Goal: Task Accomplishment & Management: Manage account settings

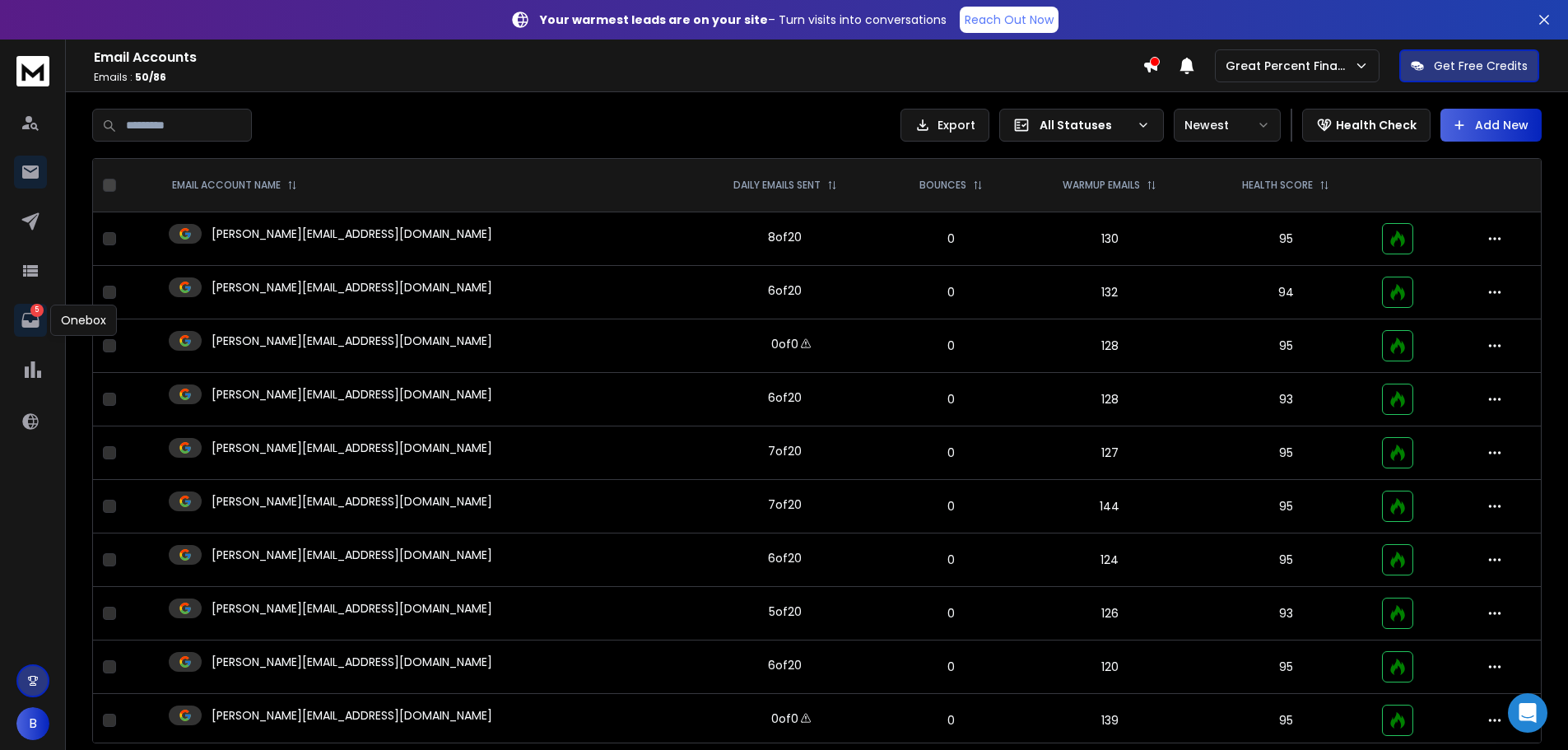
click at [38, 322] on icon at bounding box center [30, 321] width 17 height 15
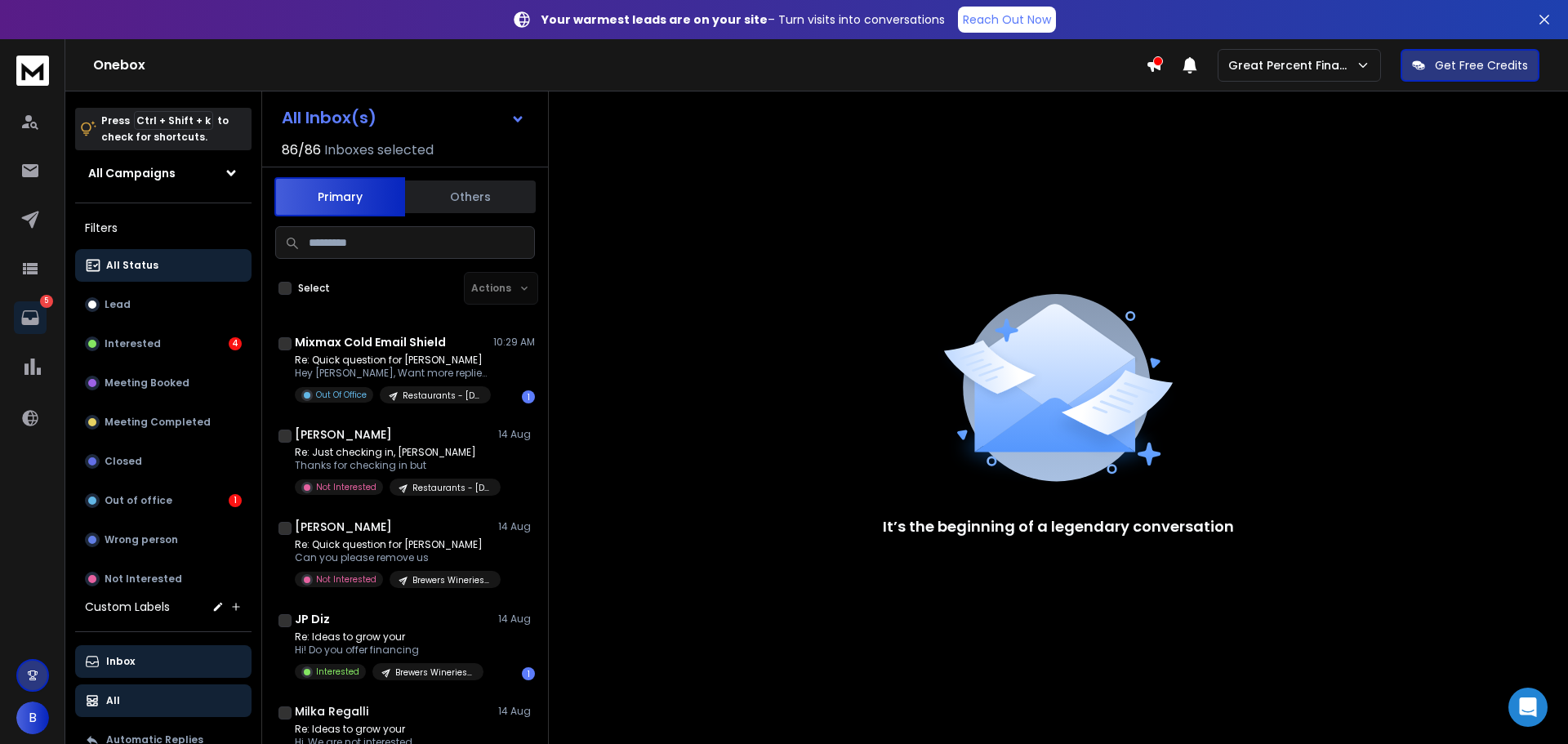
click at [128, 697] on button "All" at bounding box center [163, 701] width 177 height 33
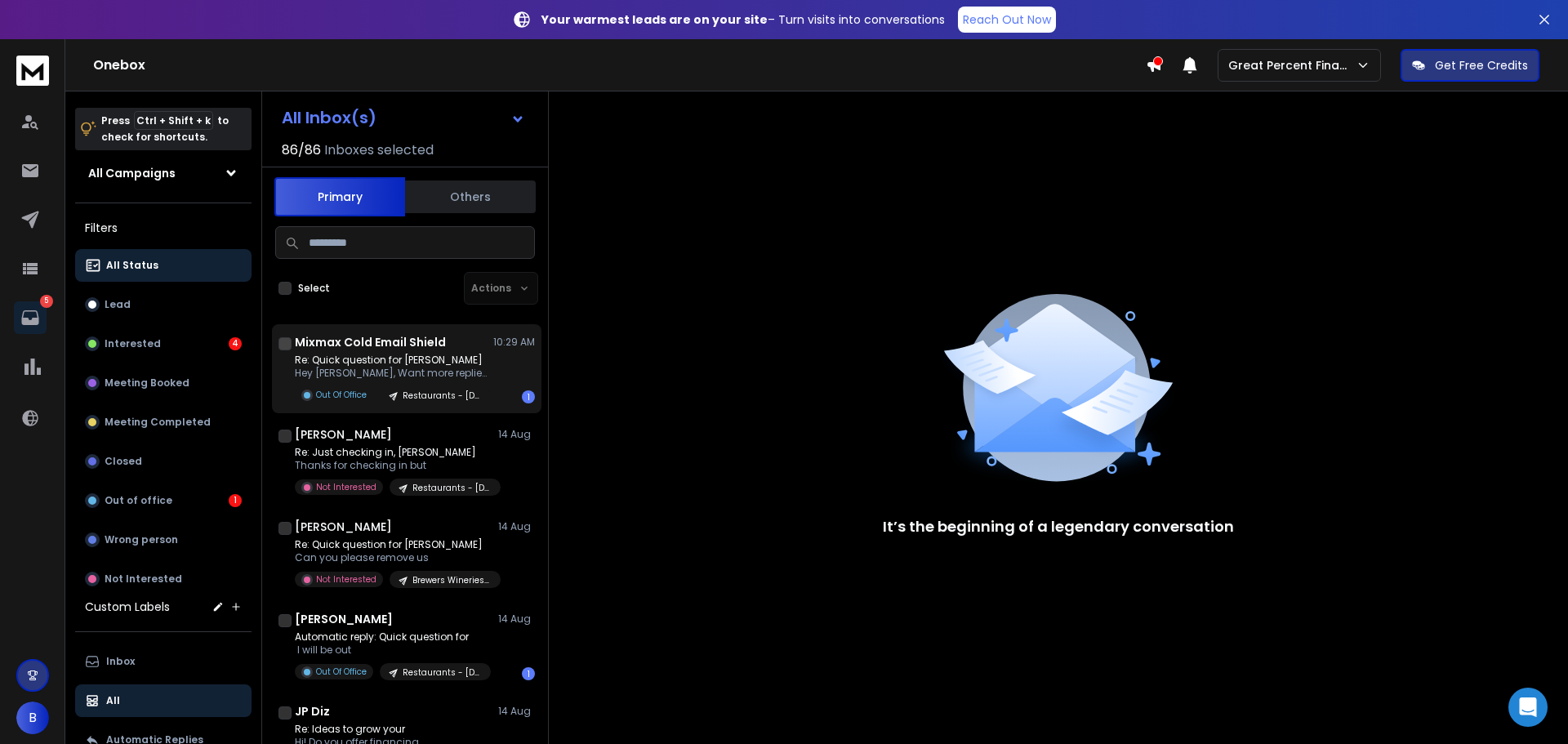
click at [412, 371] on p "Hey [PERSON_NAME], Want more replies to" at bounding box center [393, 373] width 196 height 13
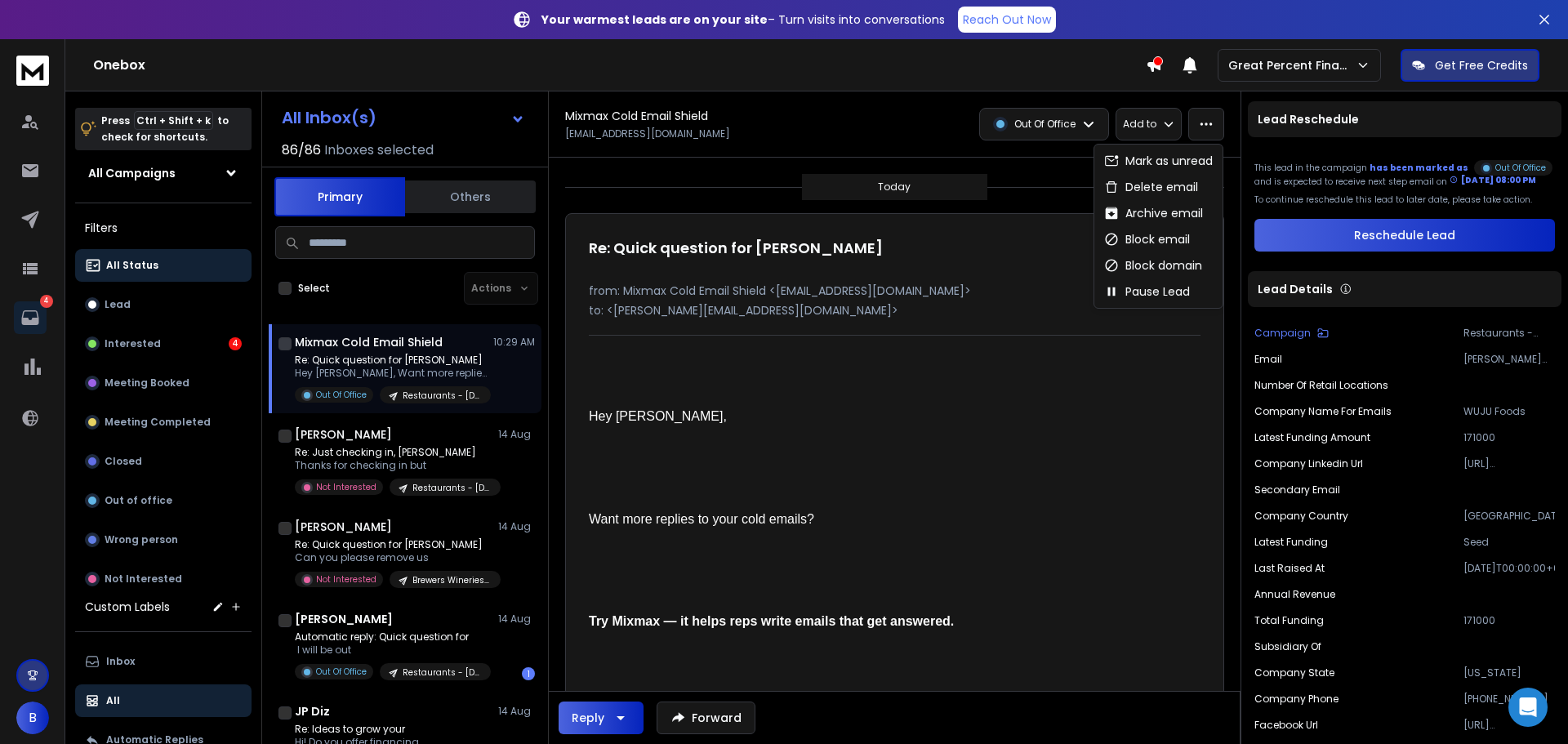
click at [1212, 127] on icon "button" at bounding box center [1207, 124] width 15 height 15
click at [1162, 238] on div "Block email" at bounding box center [1147, 239] width 86 height 16
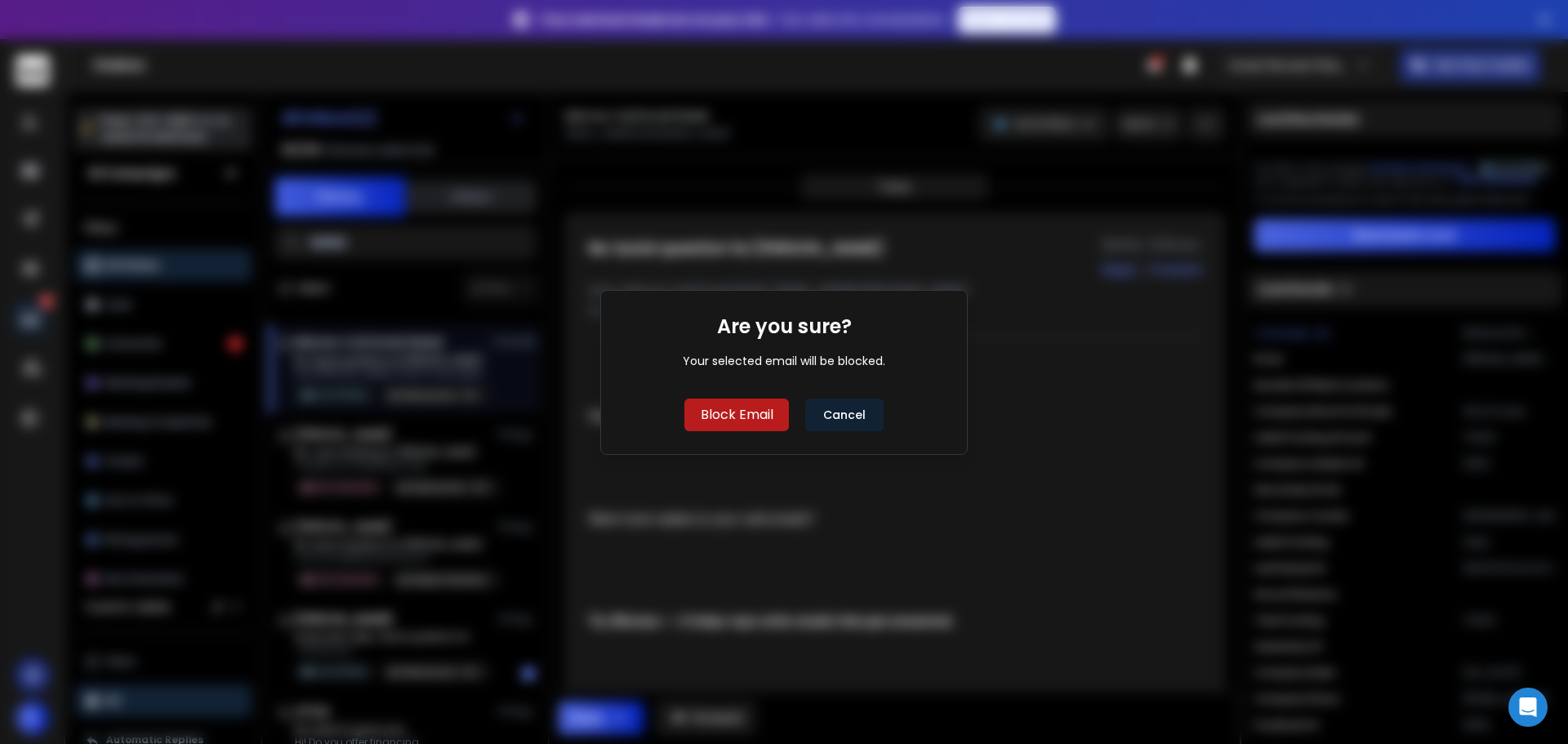
click at [757, 422] on button "Block Email" at bounding box center [737, 415] width 105 height 33
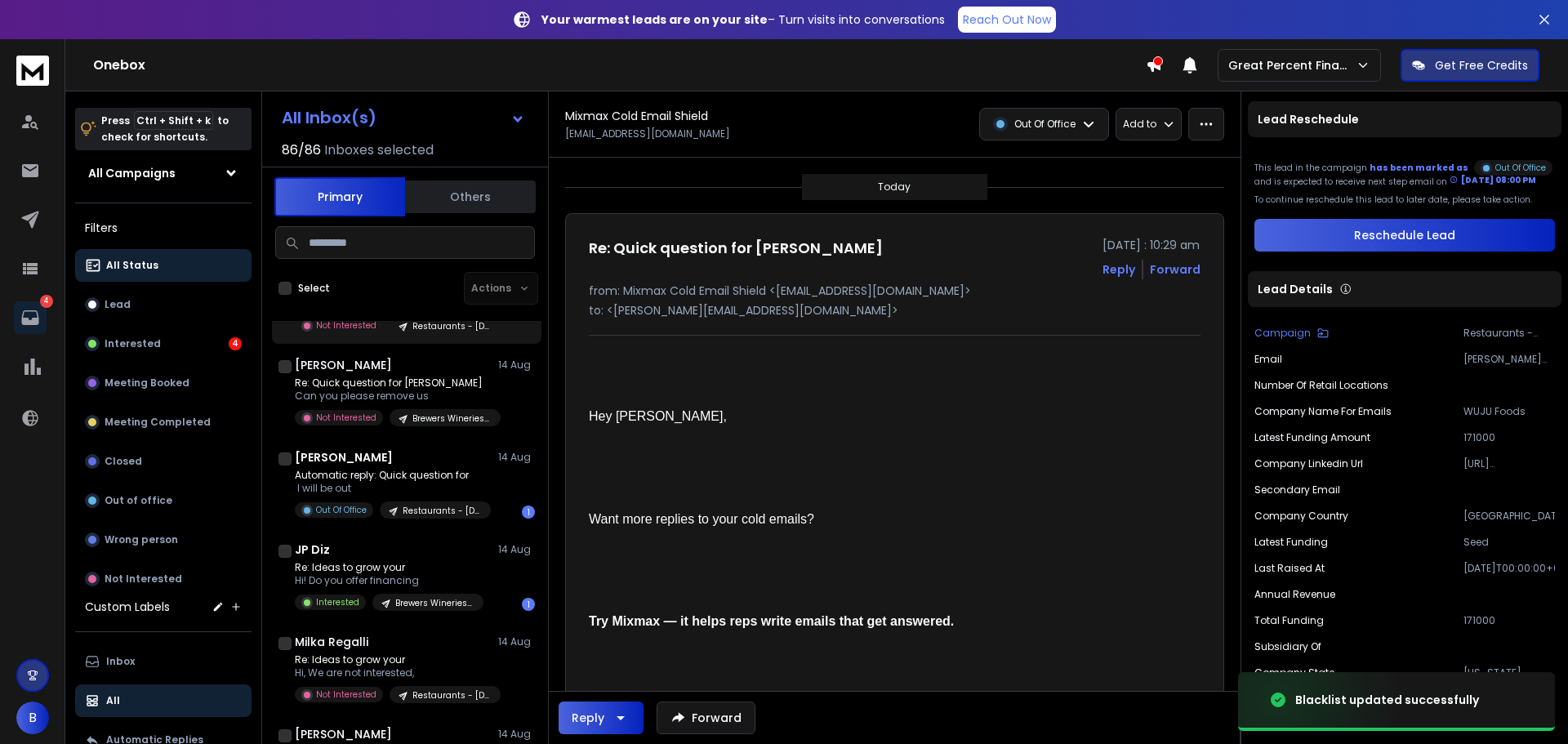
scroll to position [164, 0]
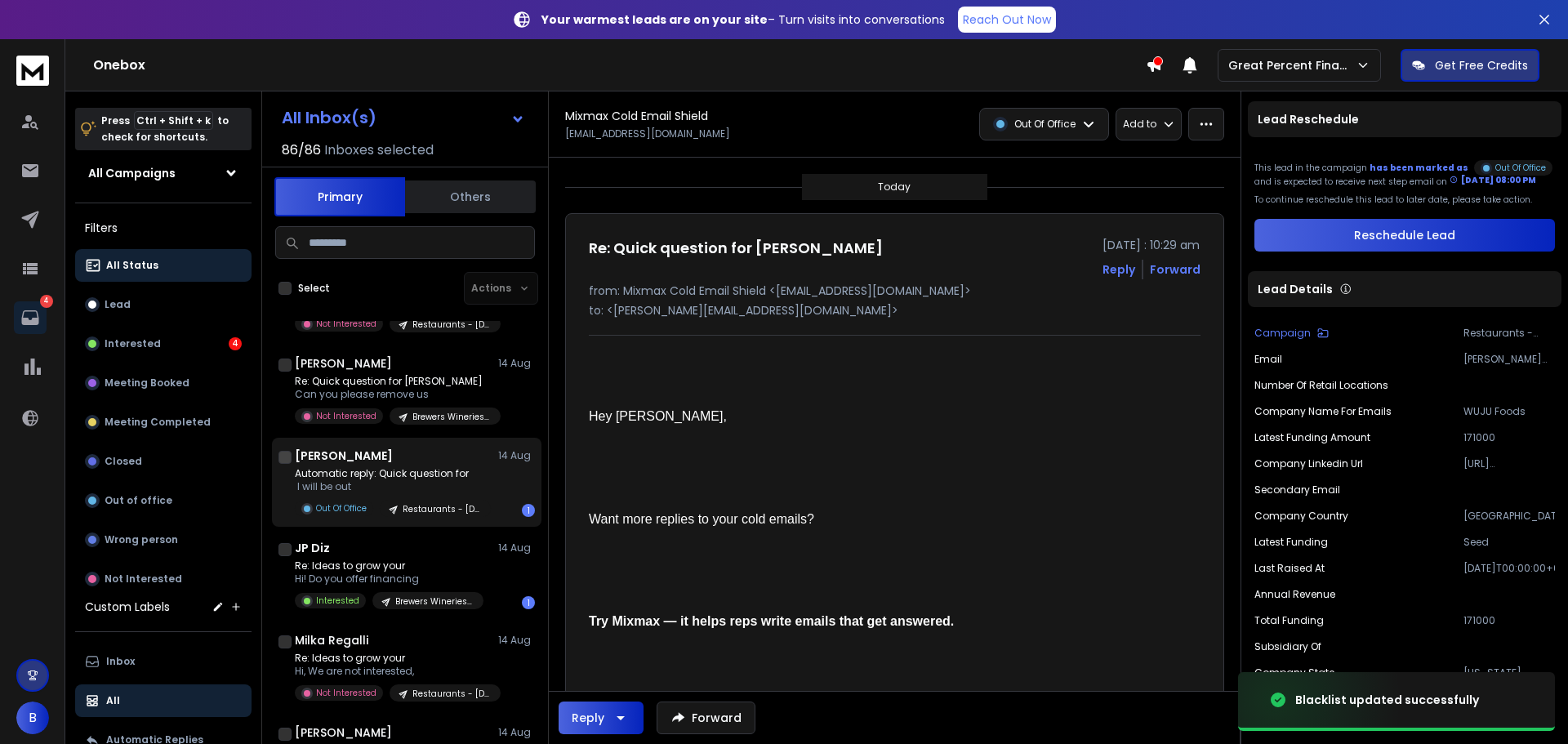
click at [404, 473] on p "Automatic reply: Quick question for" at bounding box center [393, 474] width 196 height 13
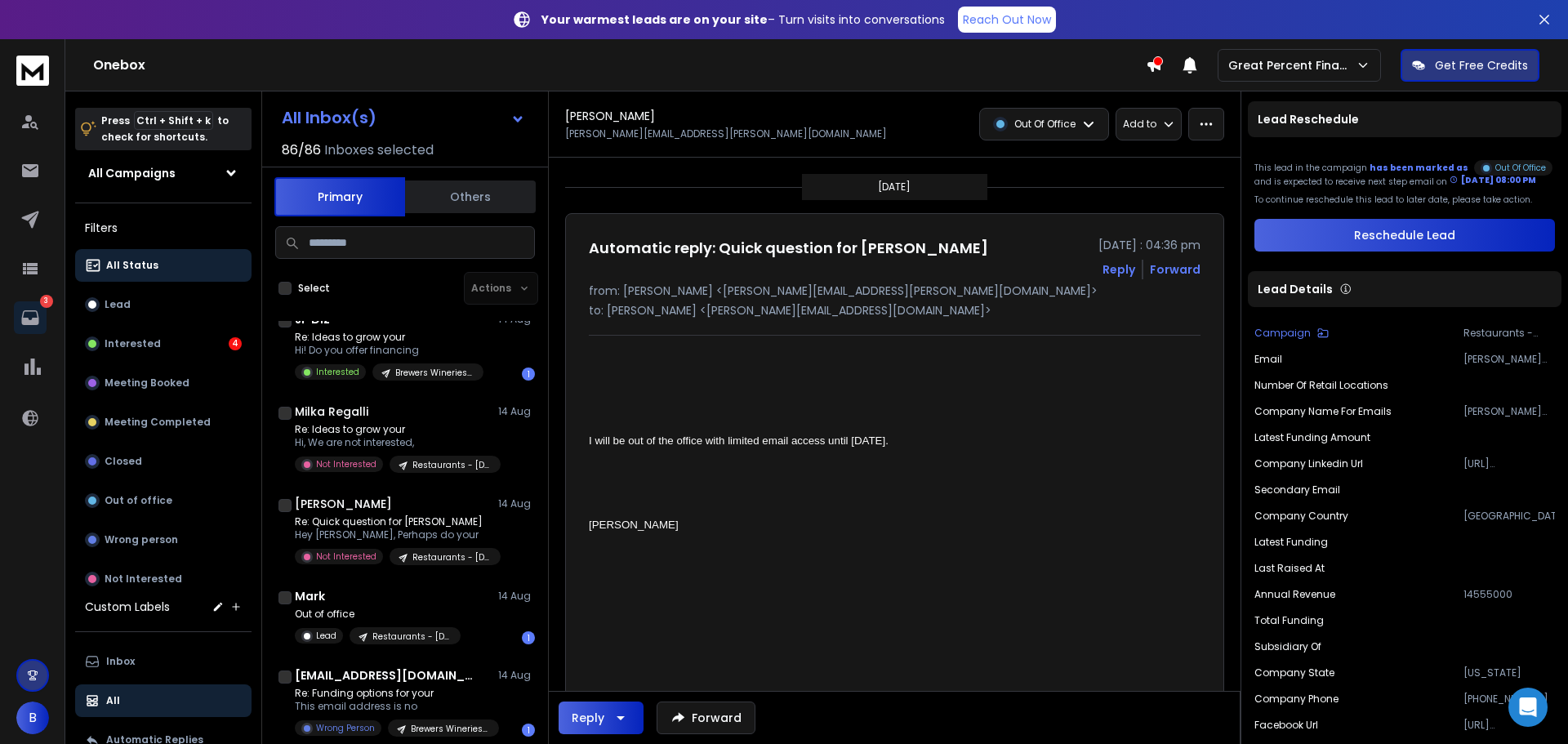
scroll to position [409, 0]
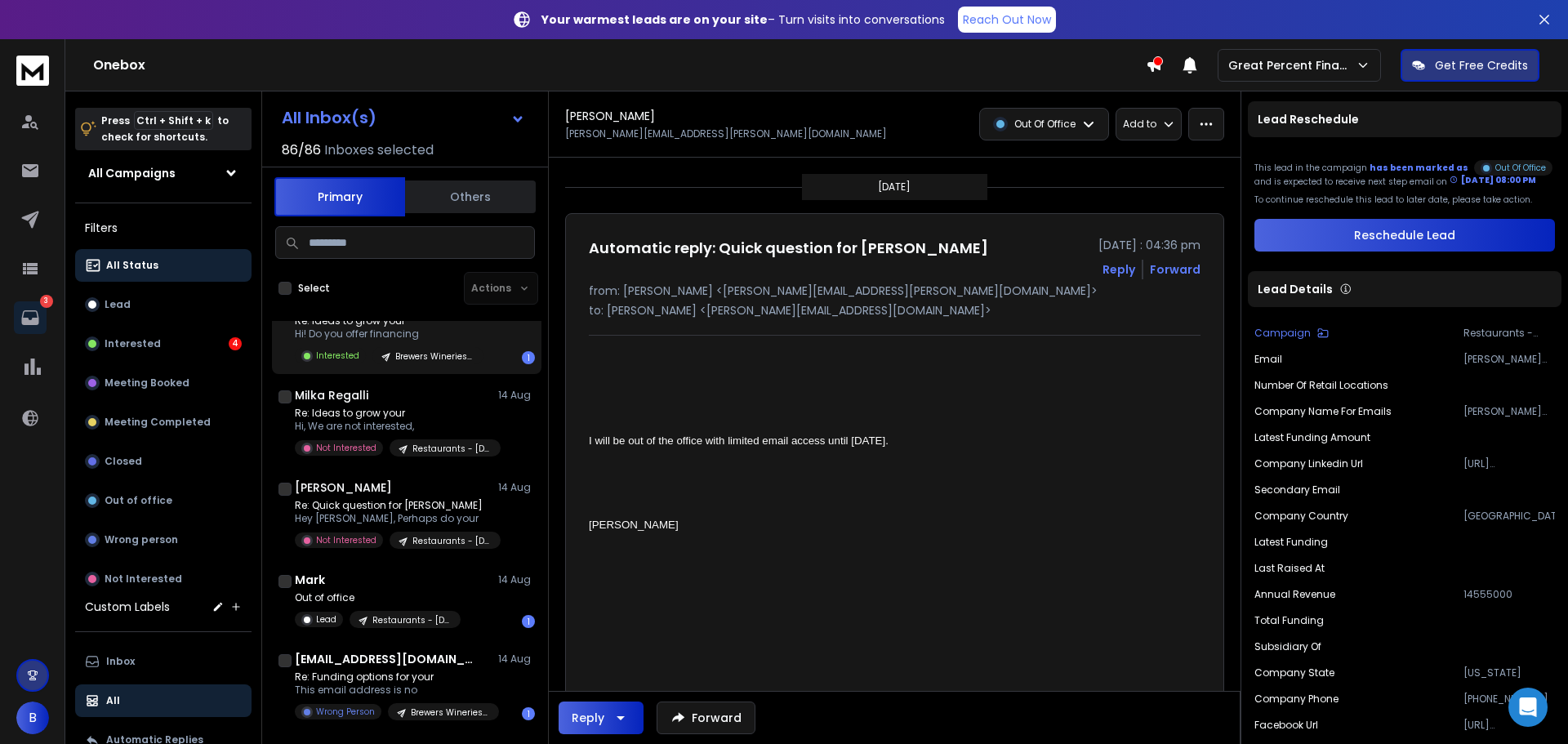
click at [337, 328] on p "Hi! Do you offer financing" at bounding box center [389, 334] width 189 height 13
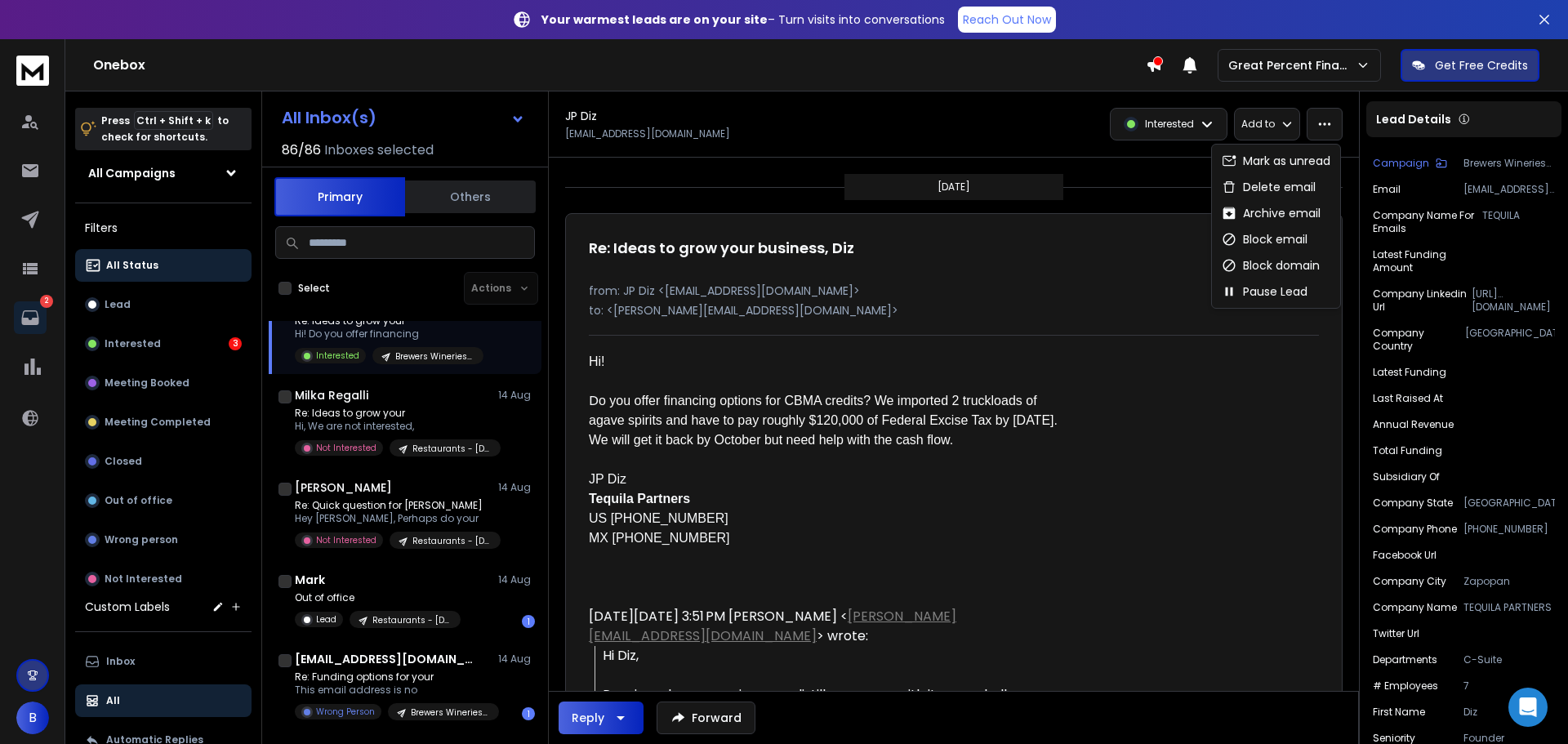
click at [1321, 119] on icon "button" at bounding box center [1325, 124] width 15 height 15
click at [1270, 159] on div "Mark as unread" at bounding box center [1276, 160] width 109 height 16
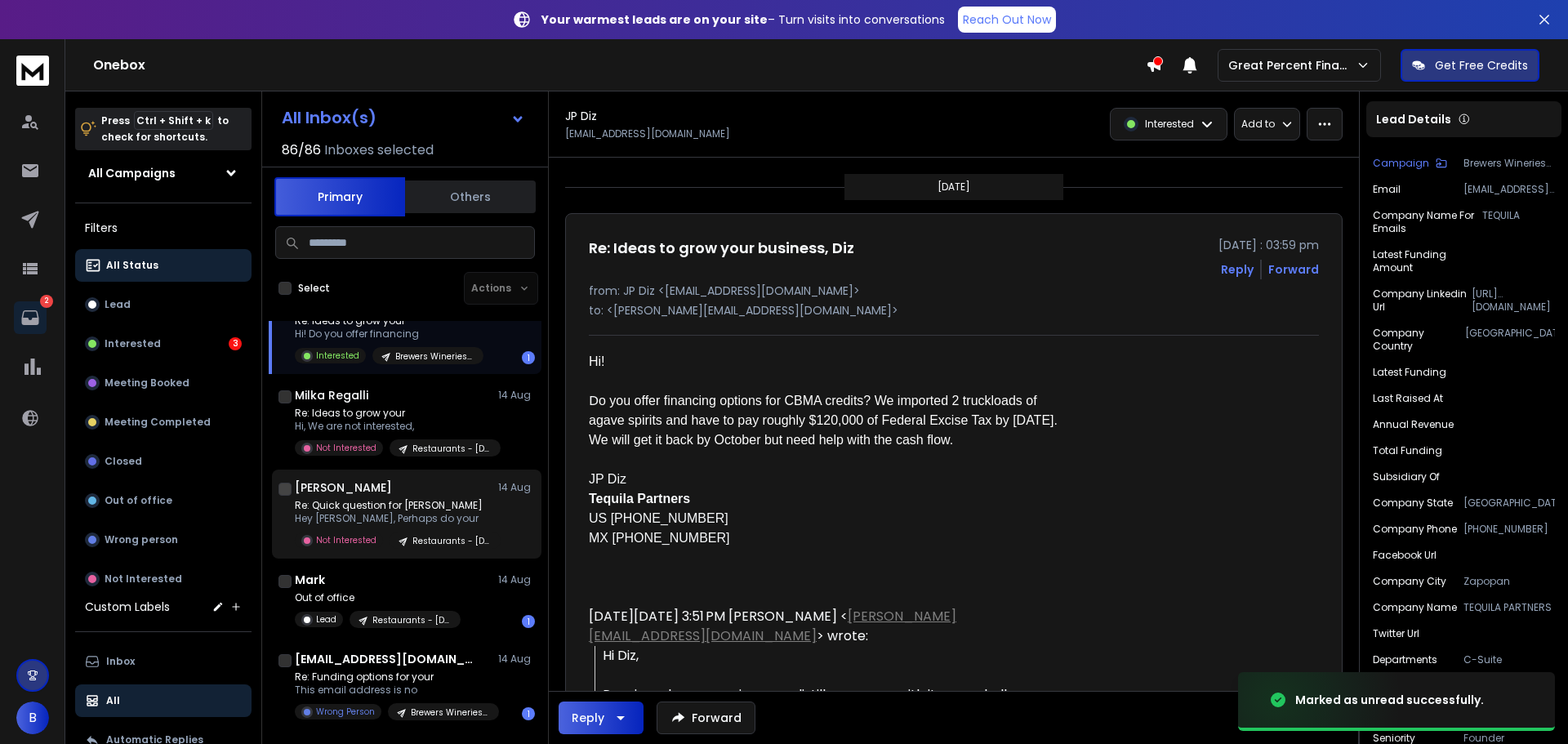
click at [396, 499] on div "[PERSON_NAME] Kitchen [DATE] Re: Quick question for [PERSON_NAME] Hey [PERSON_N…" at bounding box center [414, 515] width 240 height 69
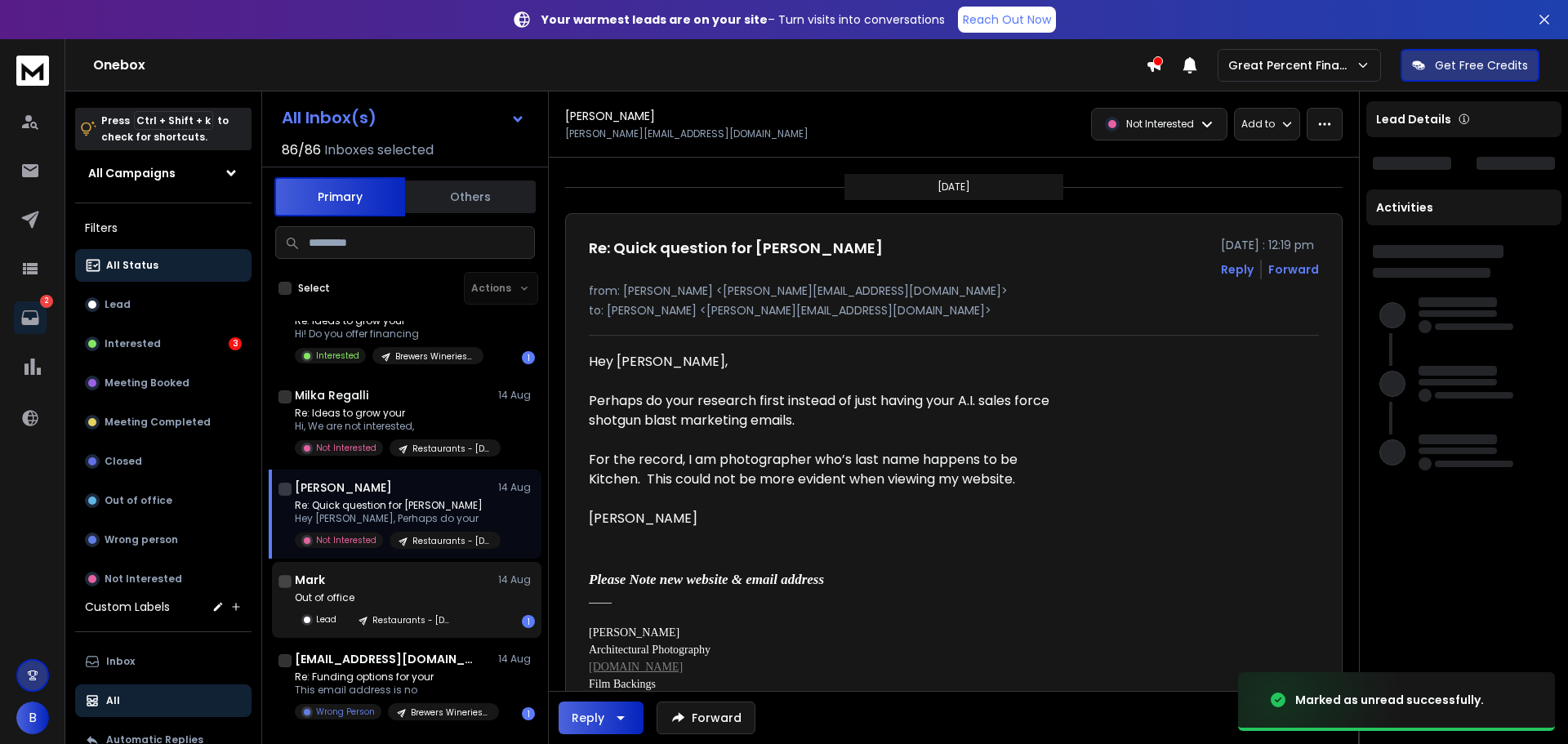
click at [363, 588] on div "Mark [DATE]" at bounding box center [414, 579] width 240 height 16
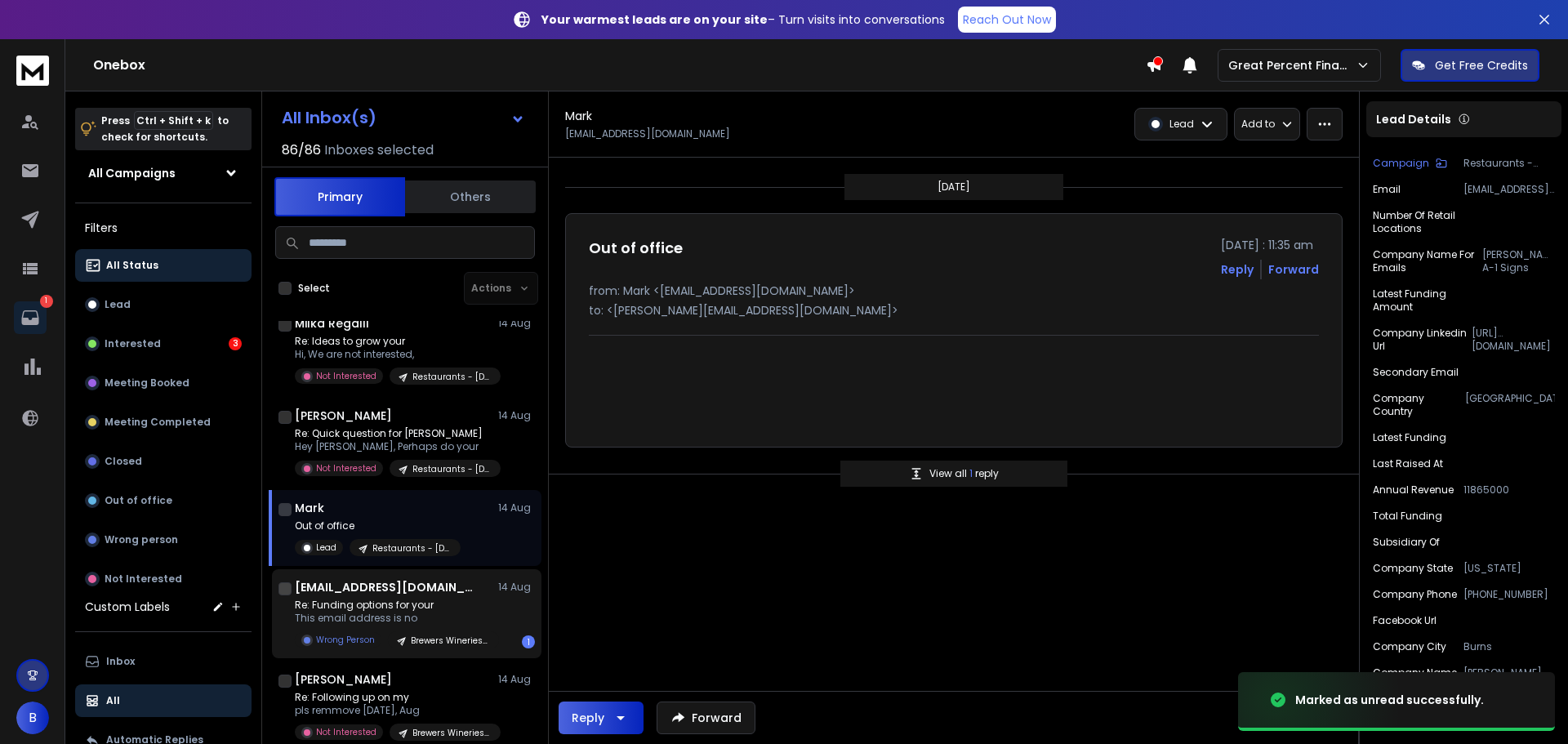
scroll to position [490, 0]
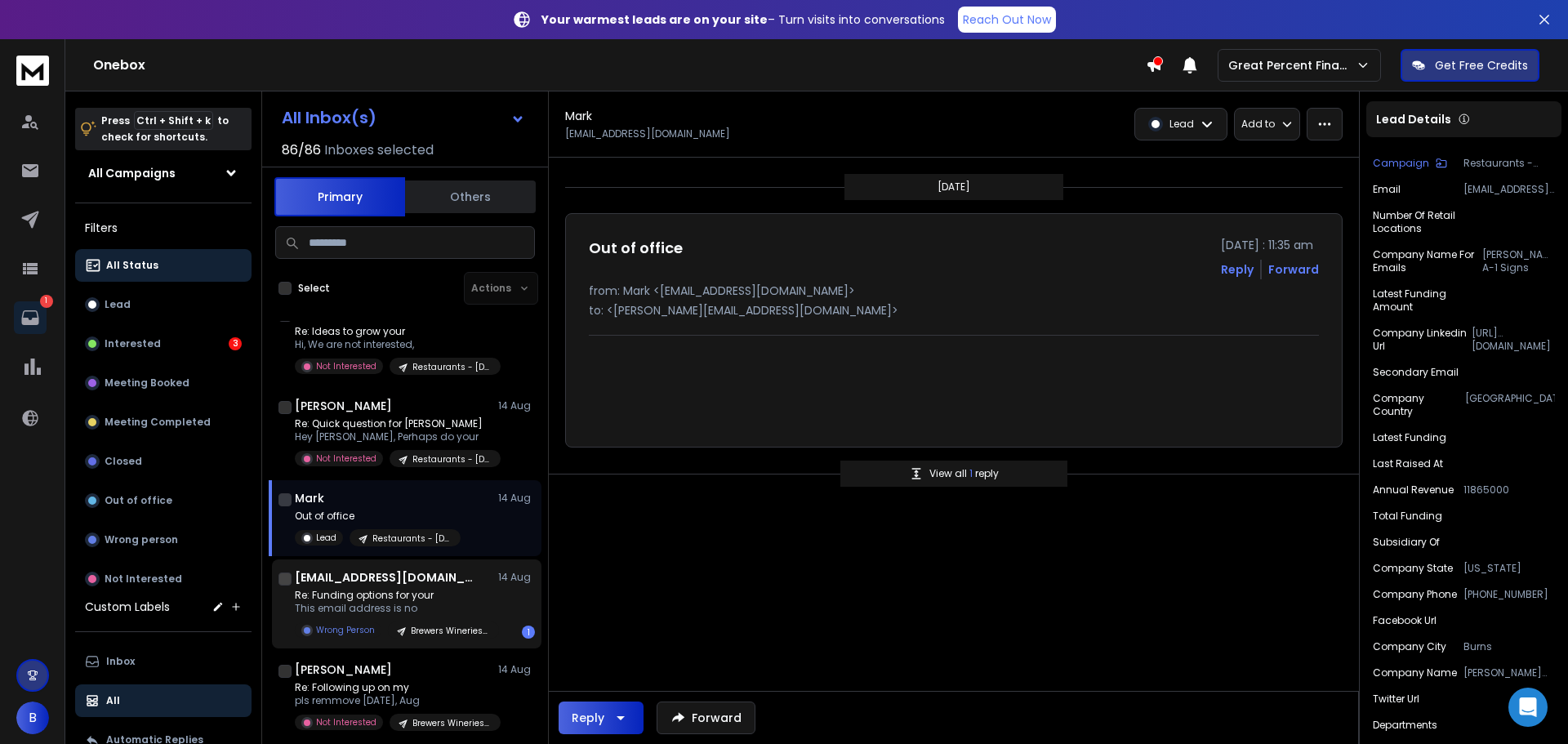
click at [396, 590] on p "Re: Funding options for your" at bounding box center [393, 595] width 196 height 13
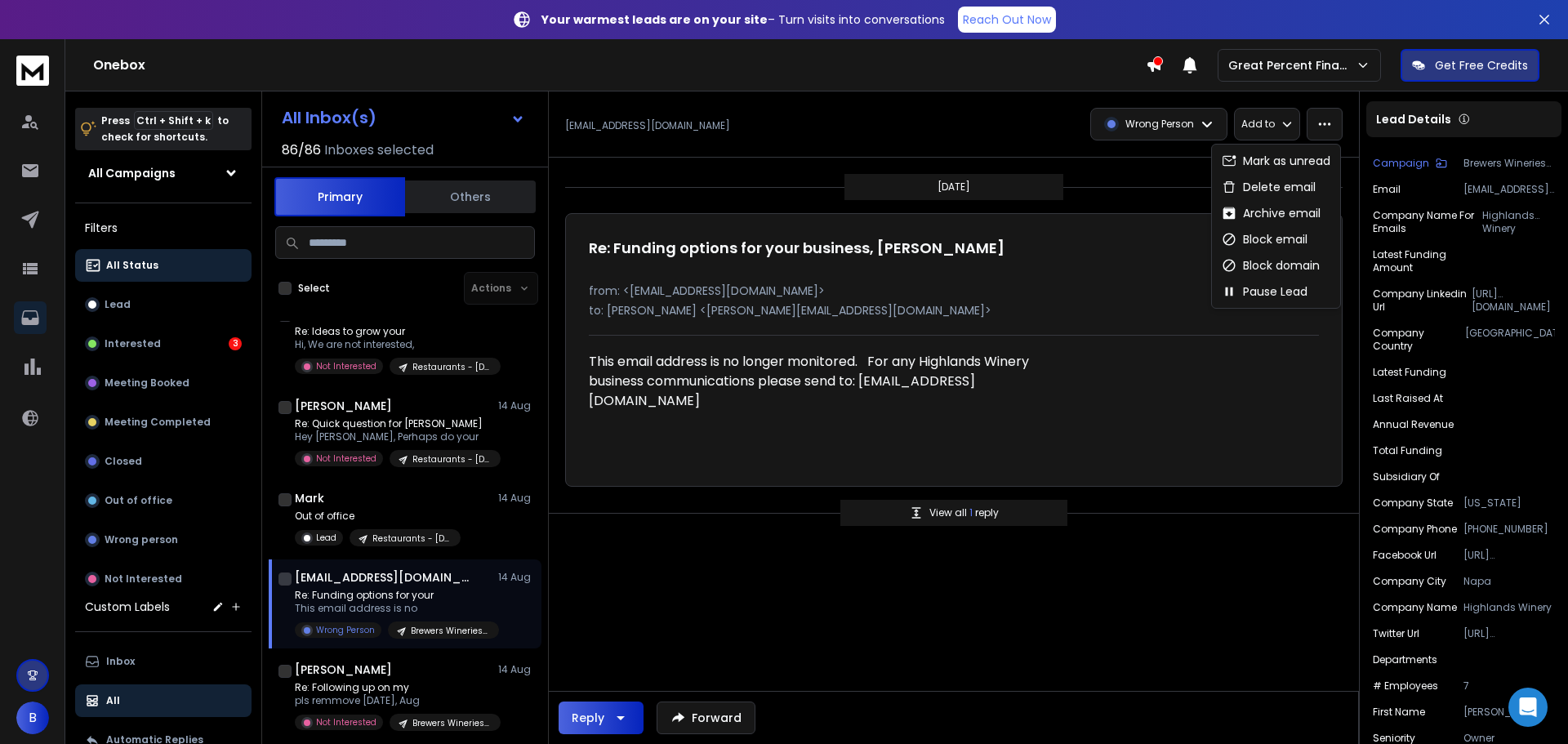
click at [1326, 124] on icon "button" at bounding box center [1325, 124] width 12 height 3
click at [1261, 237] on div "Block email" at bounding box center [1265, 239] width 86 height 16
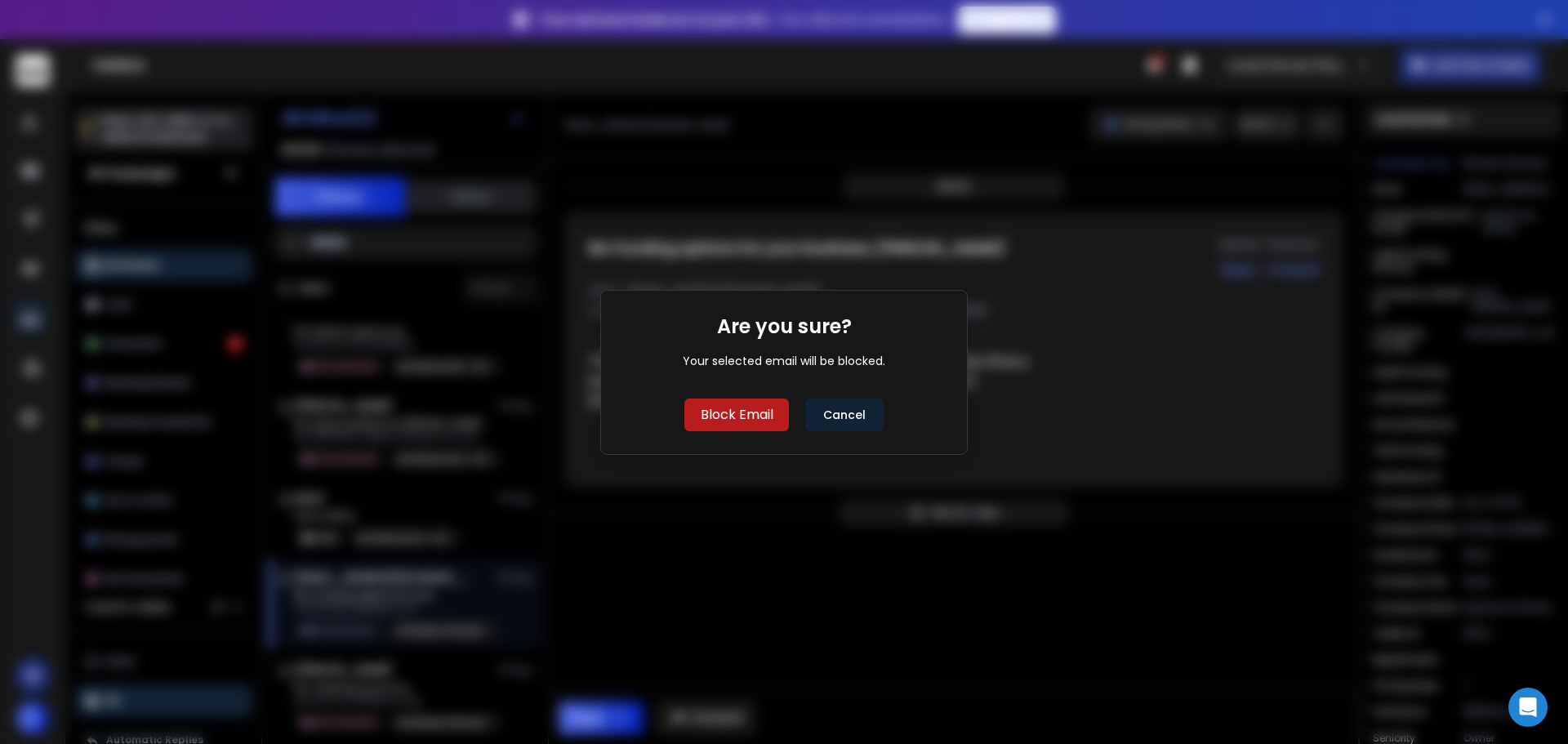
click at [721, 421] on button "Block Email" at bounding box center [737, 415] width 105 height 33
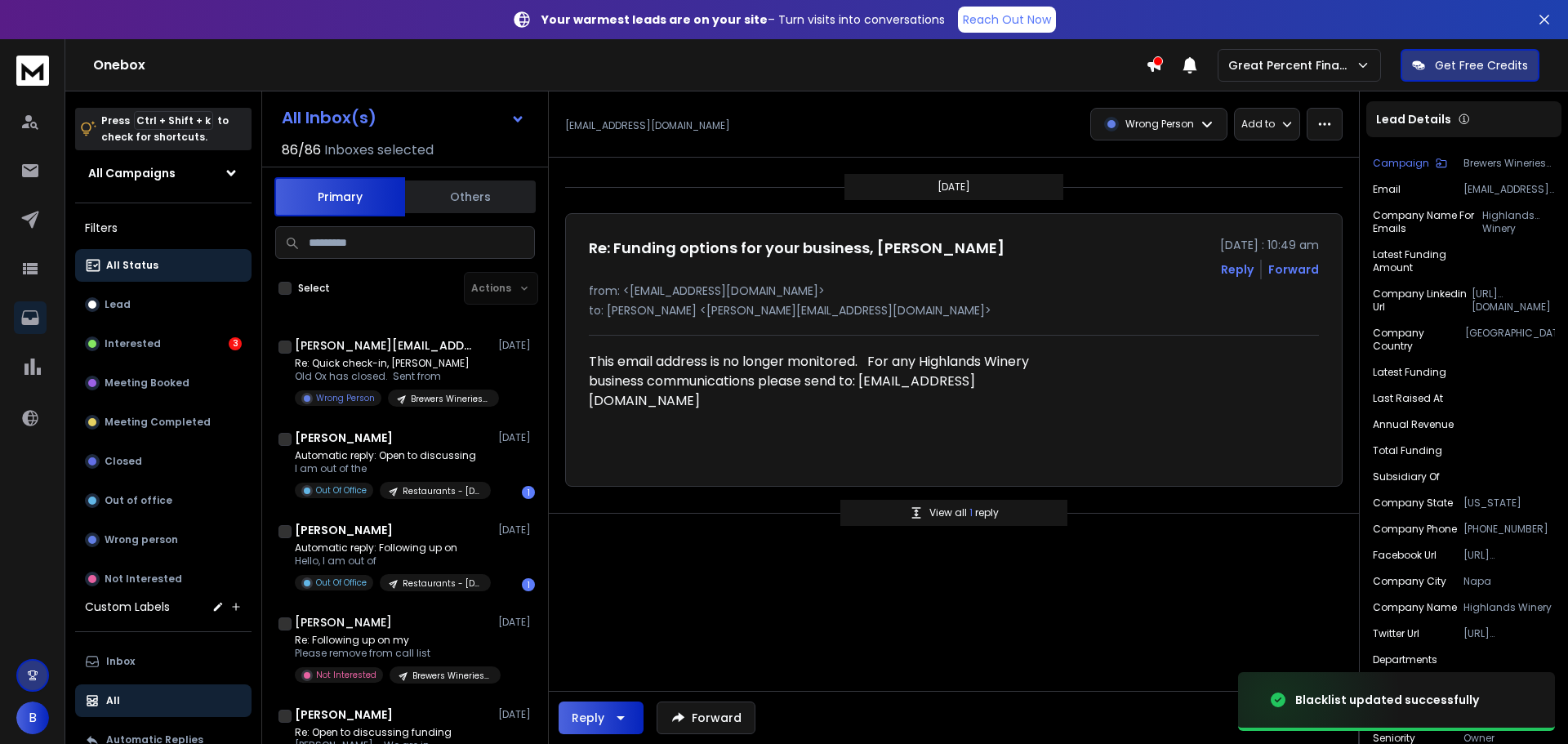
scroll to position [1226, 0]
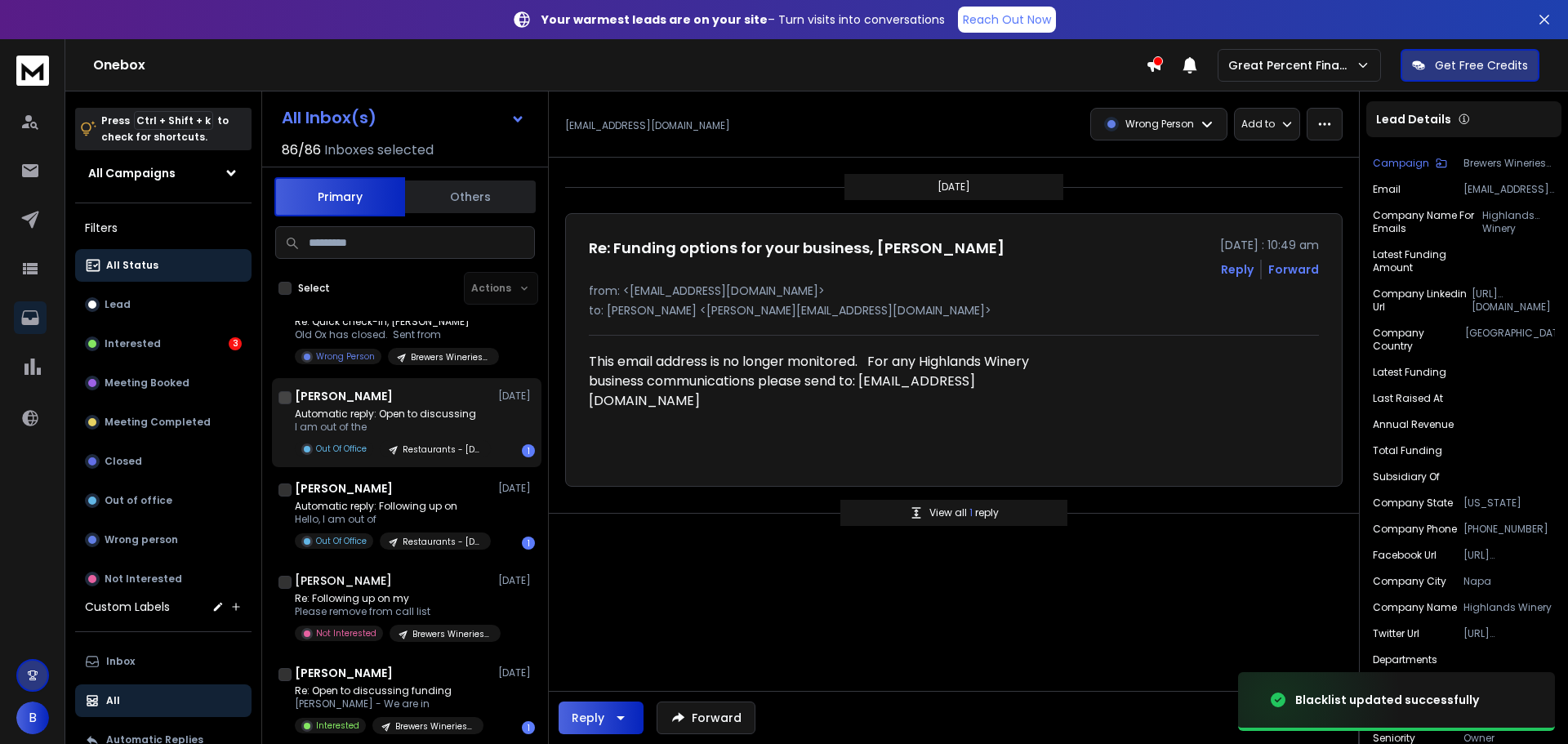
click at [363, 417] on p "Automatic reply: Open to discussing" at bounding box center [393, 415] width 196 height 13
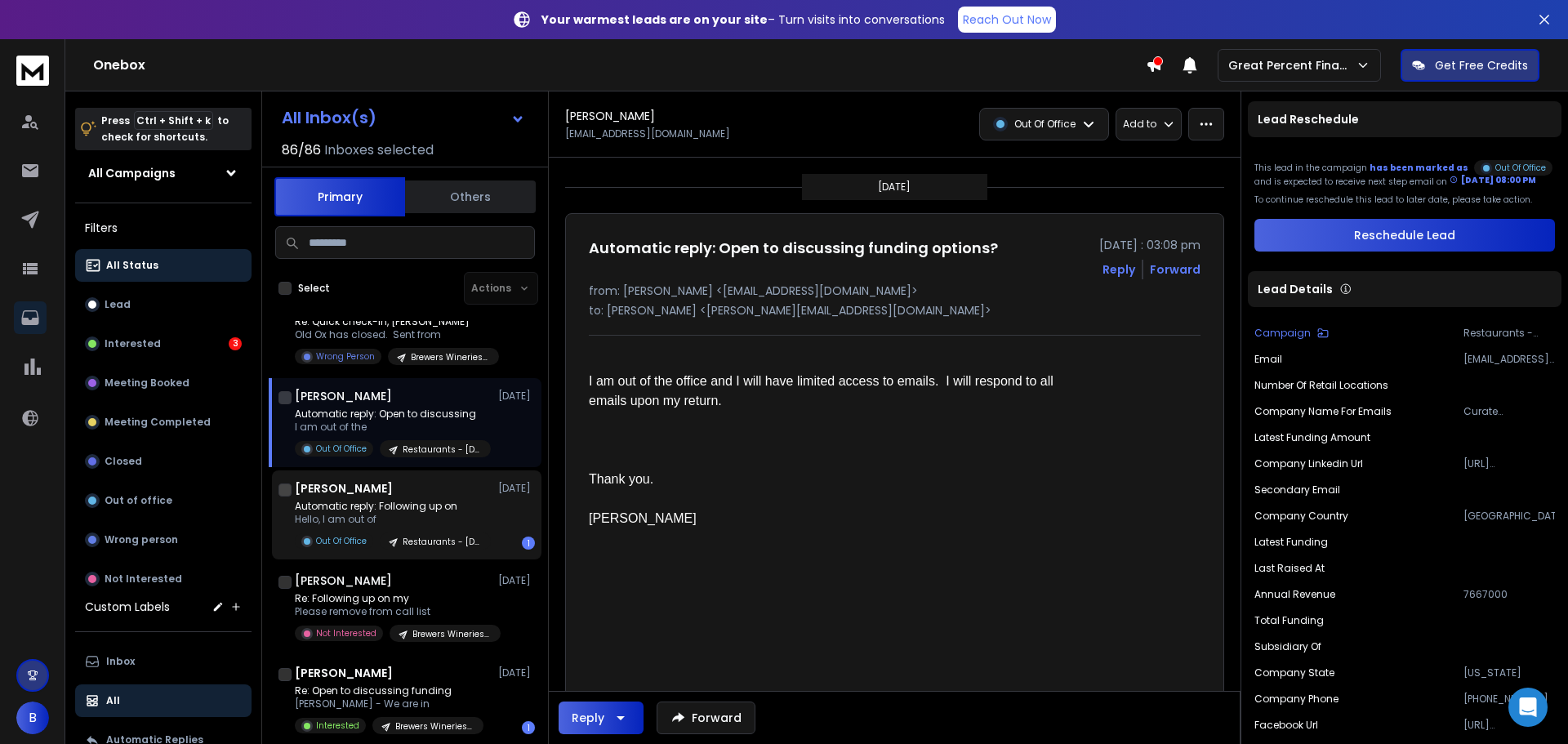
click at [406, 503] on p "Automatic reply: Following up on" at bounding box center [393, 506] width 196 height 13
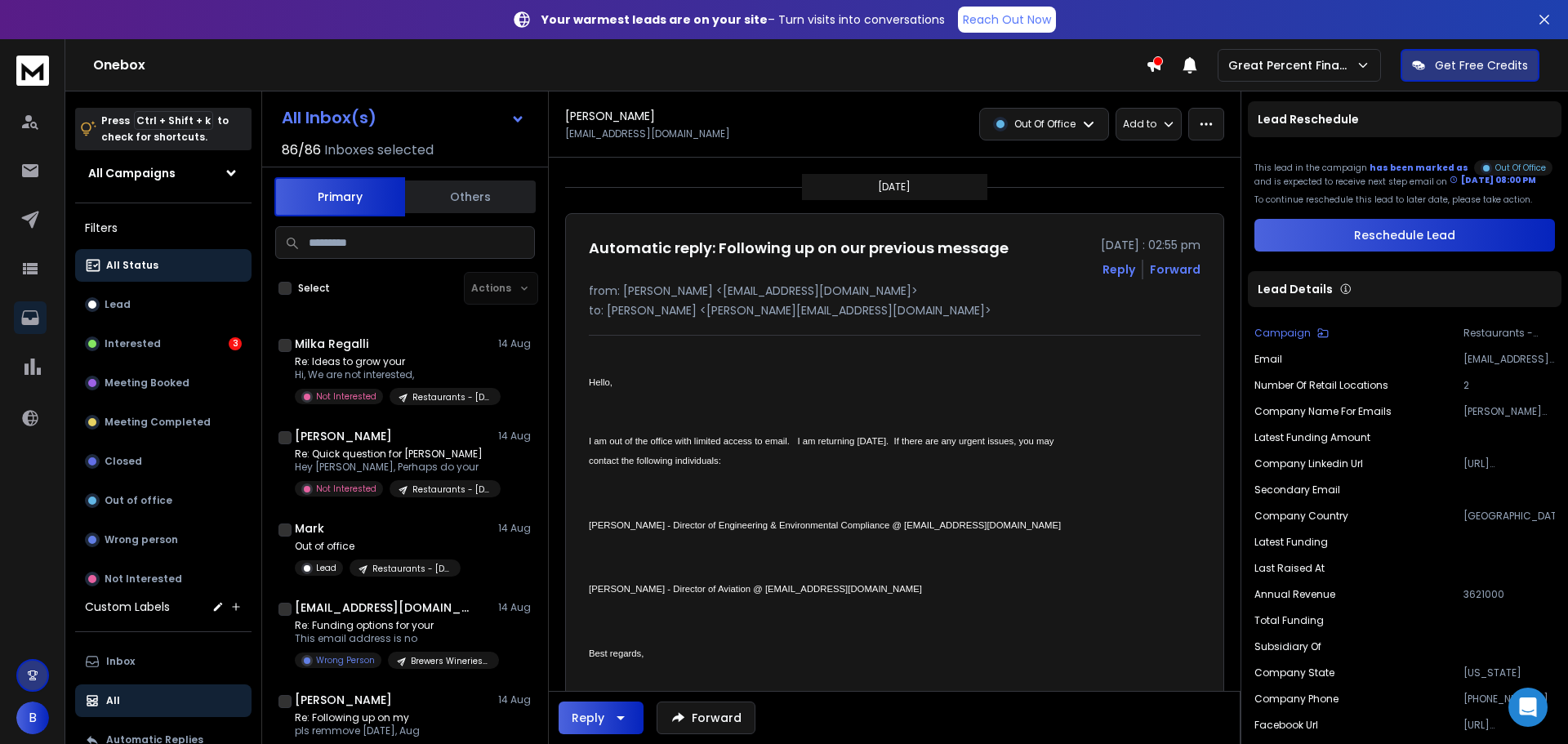
scroll to position [409, 0]
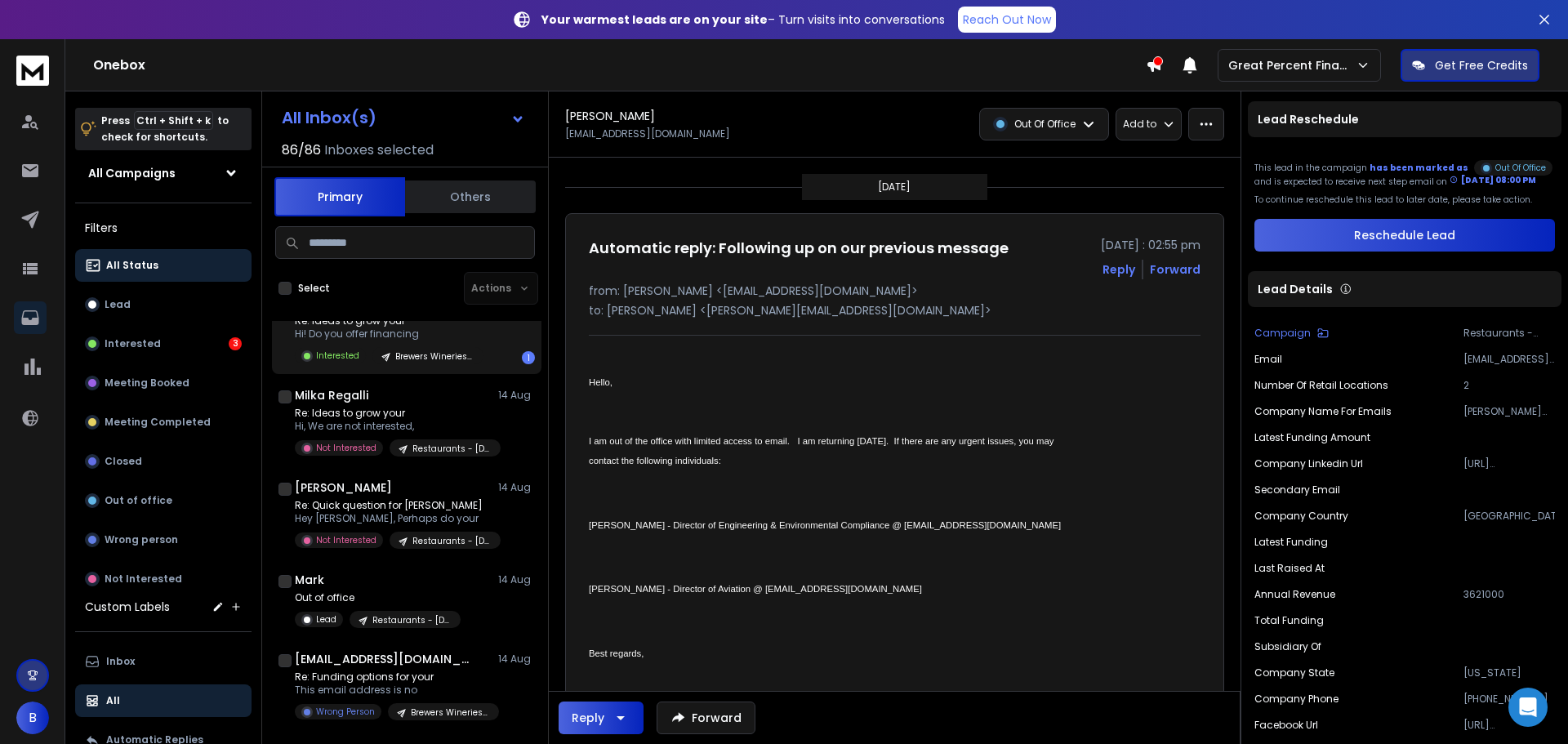
click at [374, 336] on p "Hi! Do you offer financing" at bounding box center [389, 334] width 189 height 13
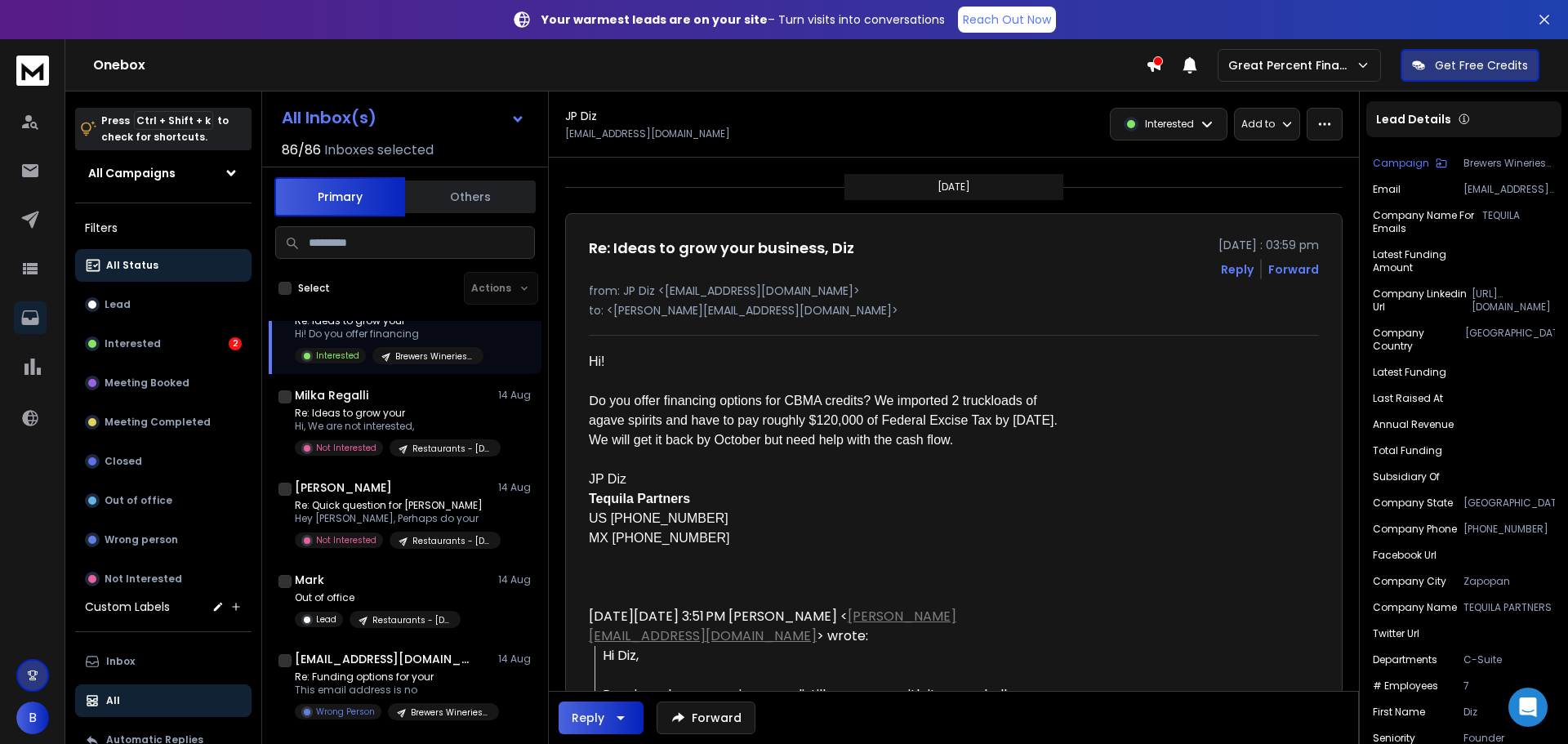
click at [1324, 123] on icon "button" at bounding box center [1325, 124] width 15 height 15
click at [1280, 163] on div "Mark as unread" at bounding box center [1276, 160] width 109 height 16
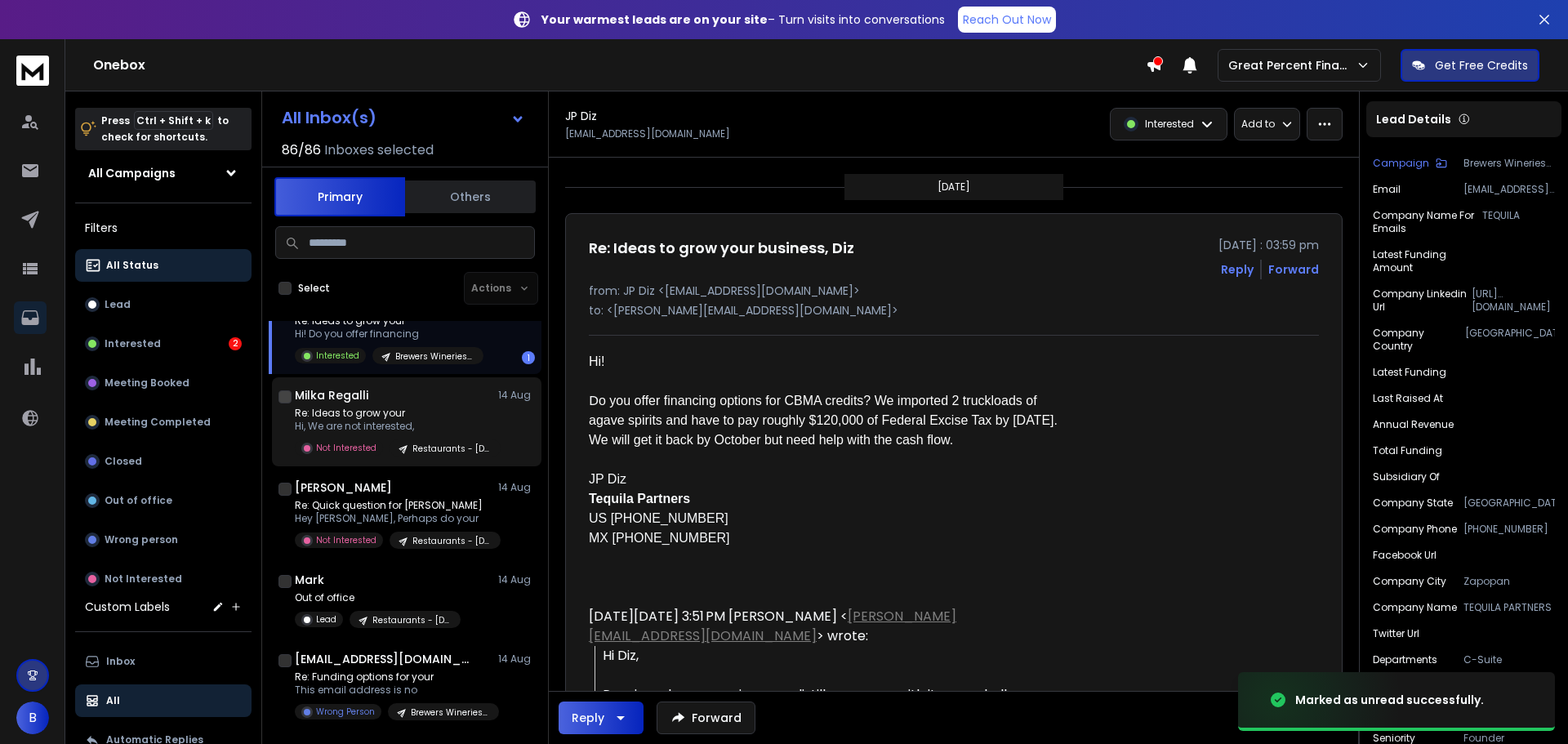
click at [371, 402] on div "Milka Regalli [DATE]" at bounding box center [414, 395] width 240 height 16
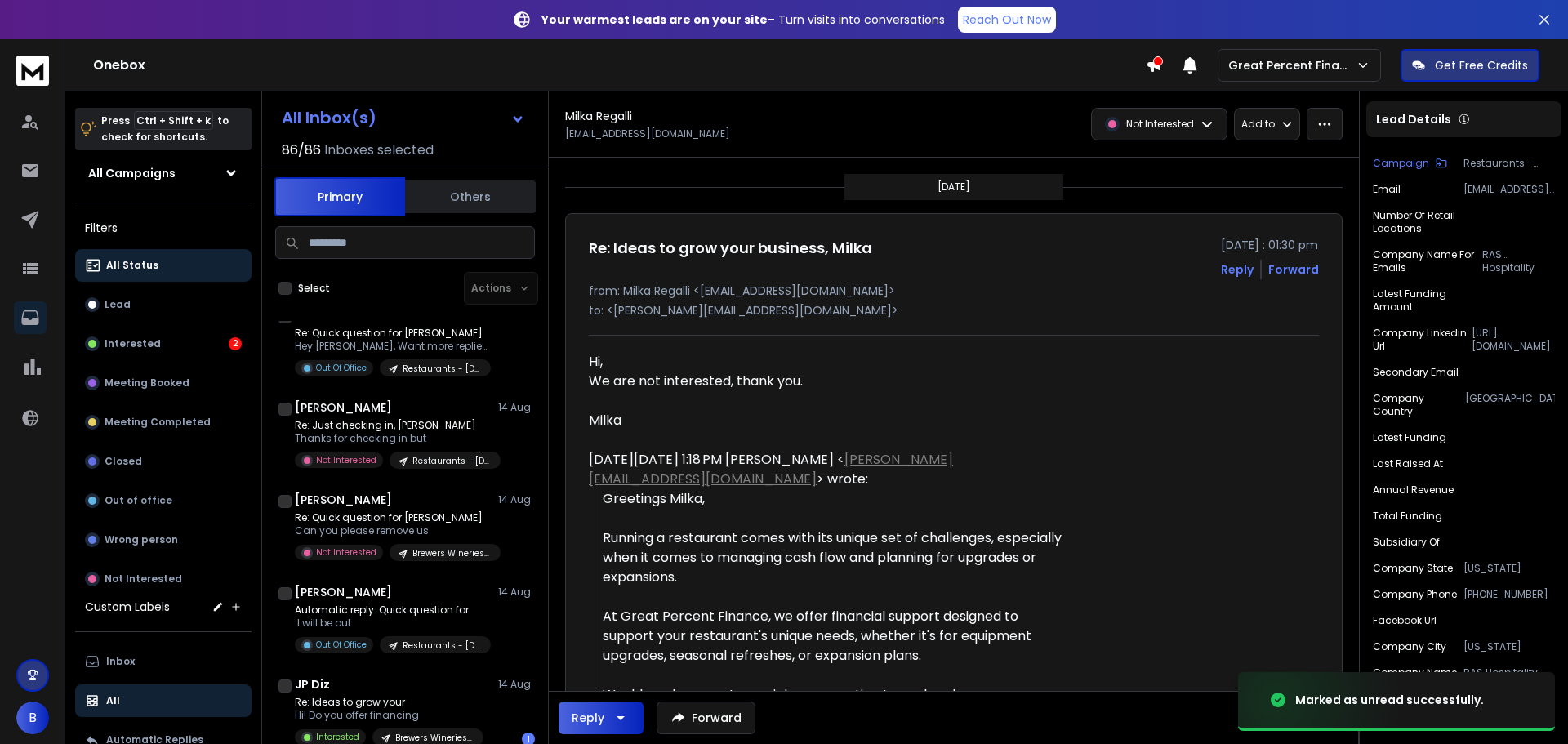
scroll to position [0, 0]
